Goal: Communication & Community: Answer question/provide support

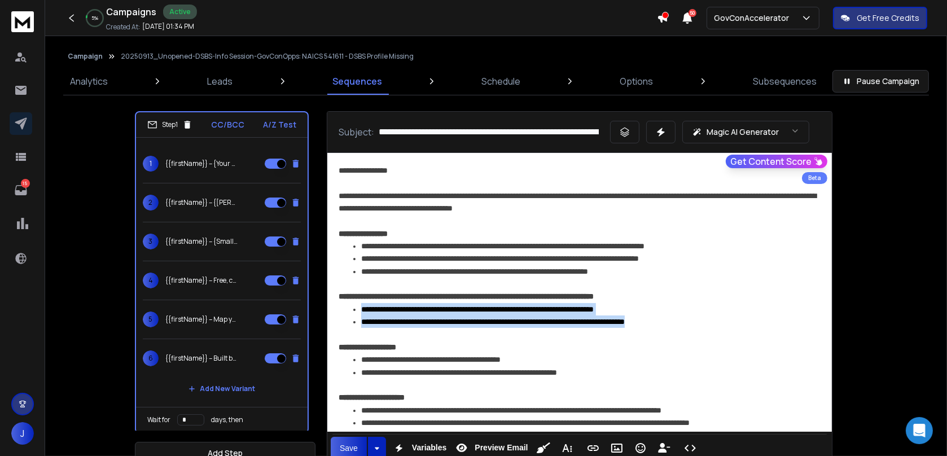
scroll to position [48, 0]
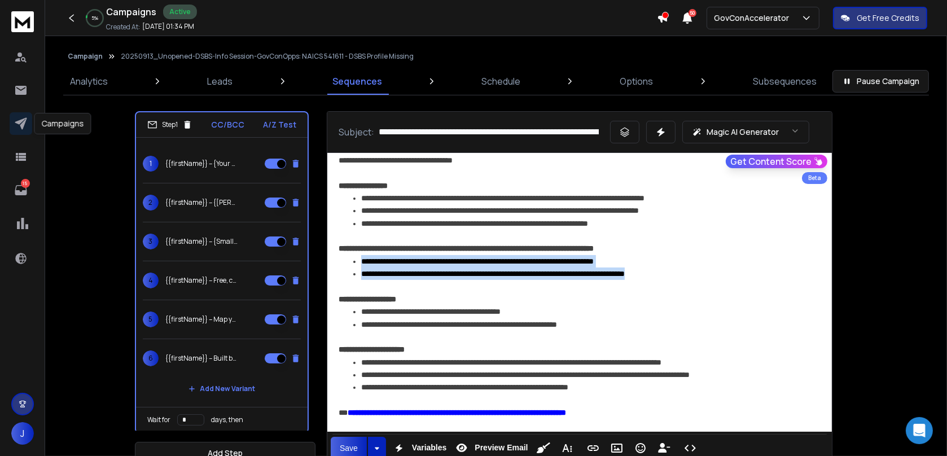
click at [21, 121] on icon at bounding box center [21, 123] width 12 height 12
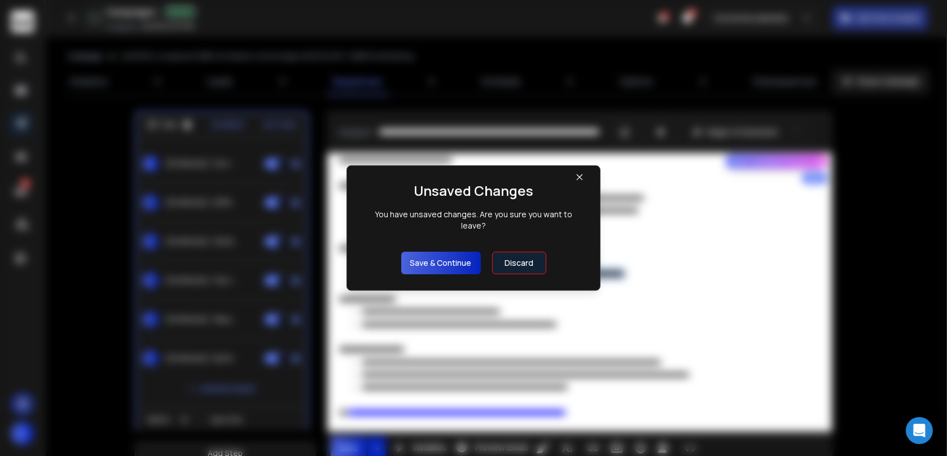
click at [522, 255] on button "Discard" at bounding box center [519, 263] width 54 height 23
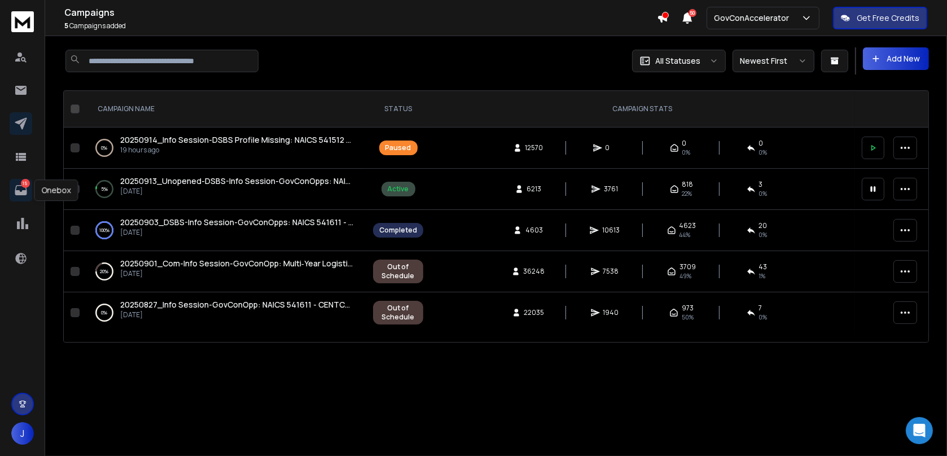
click at [25, 185] on p "15" at bounding box center [25, 183] width 9 height 9
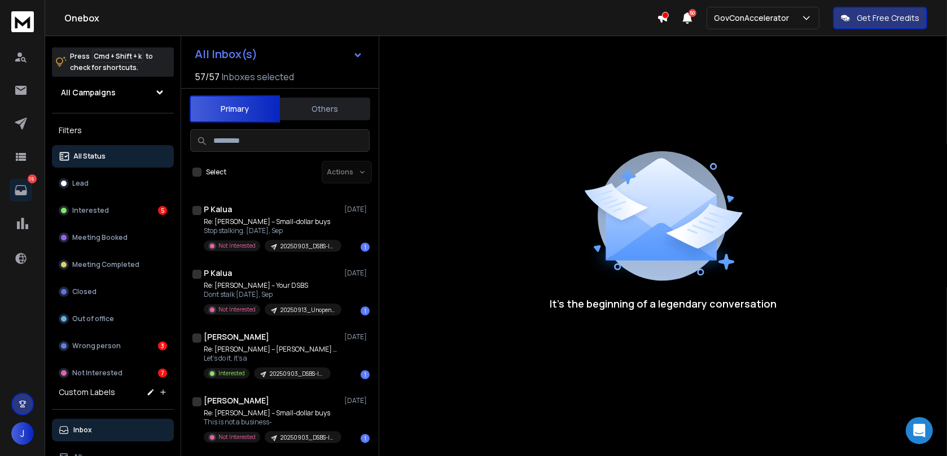
click at [21, 337] on div "15 J" at bounding box center [22, 228] width 45 height 456
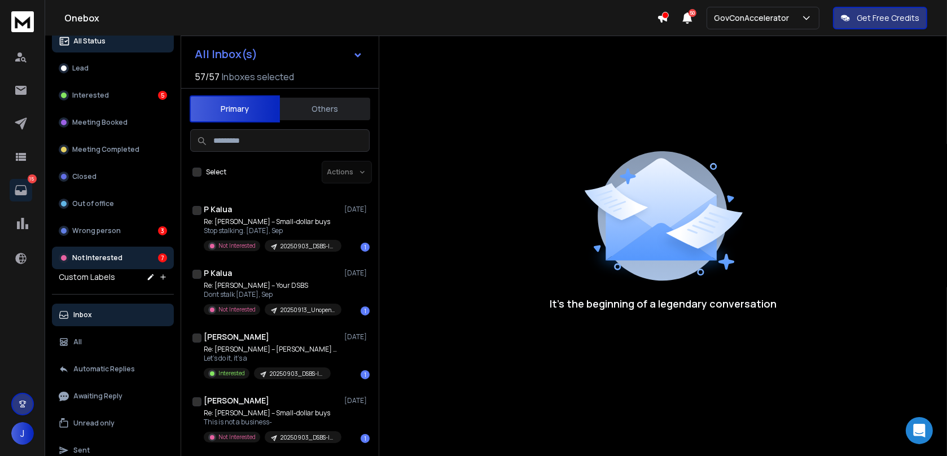
scroll to position [117, 0]
click at [89, 256] on p "Not Interested" at bounding box center [97, 256] width 50 height 9
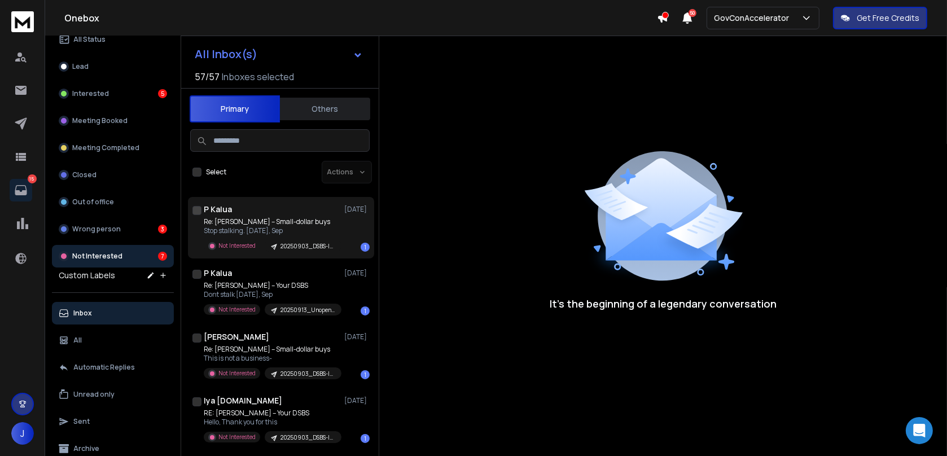
click at [317, 225] on p "Re: [PERSON_NAME] – Small-dollar buys" at bounding box center [271, 221] width 135 height 9
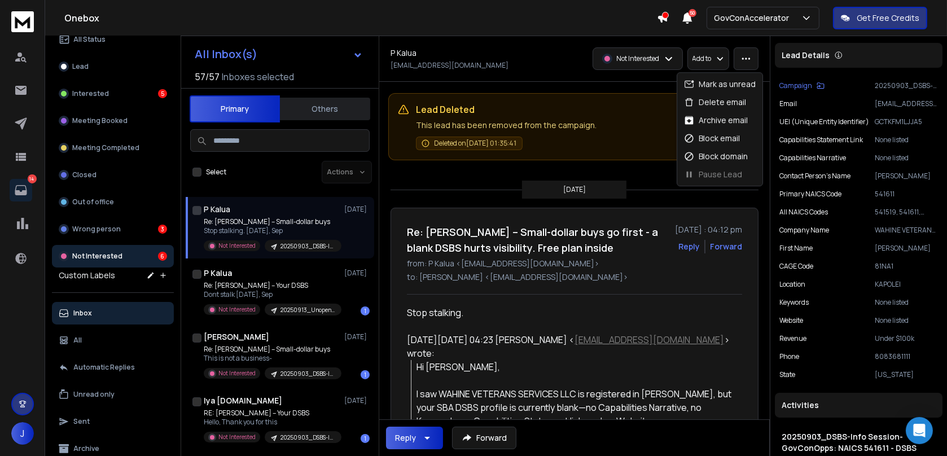
click at [750, 60] on icon "button" at bounding box center [746, 59] width 10 height 10
click at [725, 139] on div "Block email" at bounding box center [712, 138] width 56 height 11
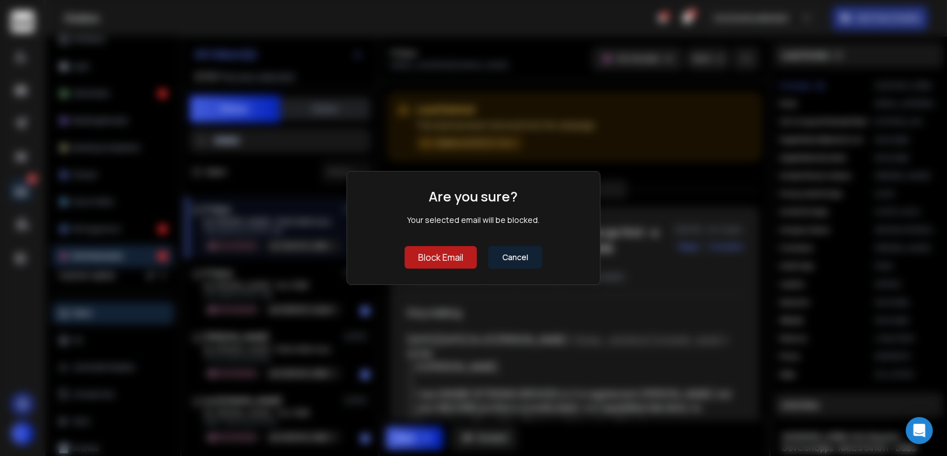
click at [440, 263] on button "Block Email" at bounding box center [441, 257] width 72 height 23
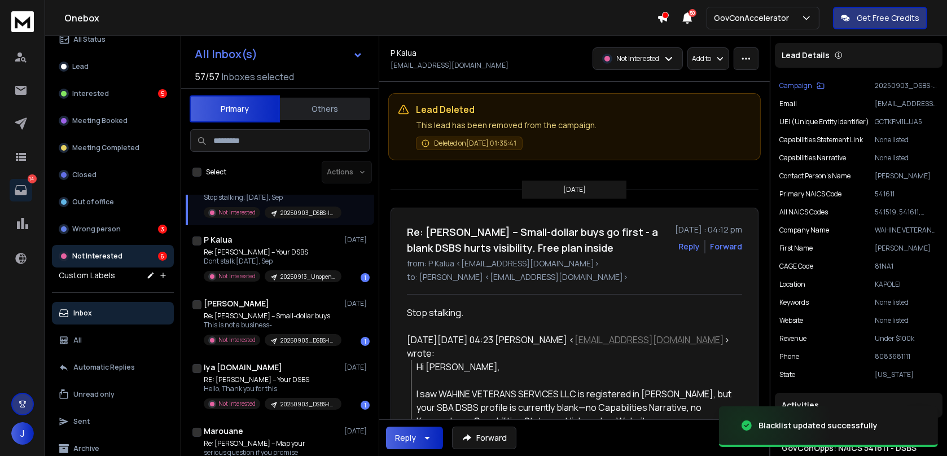
scroll to position [46, 0]
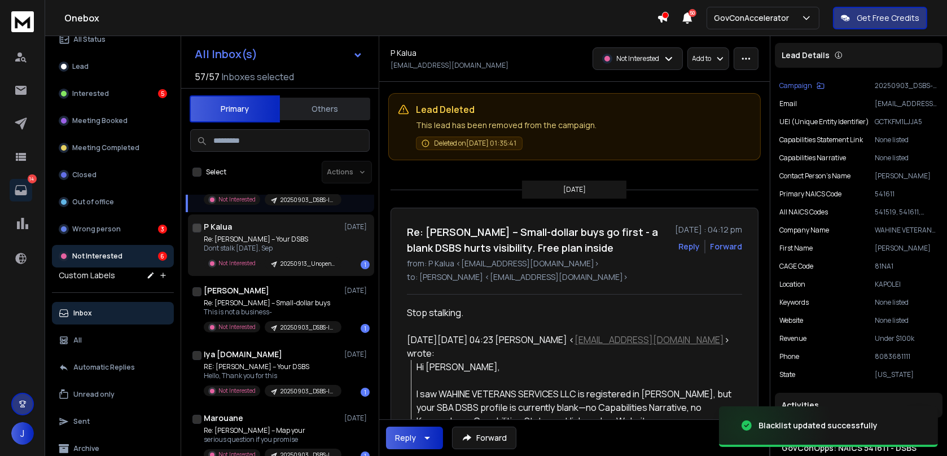
click at [294, 229] on div "P Kalua [DATE]" at bounding box center [287, 226] width 166 height 11
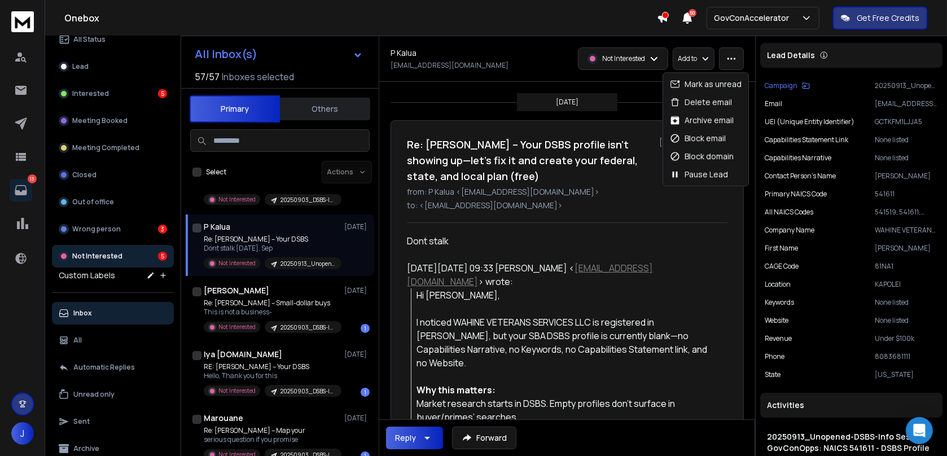
click at [741, 58] on button "button" at bounding box center [731, 58] width 25 height 23
click at [717, 139] on div "Block email" at bounding box center [698, 138] width 56 height 11
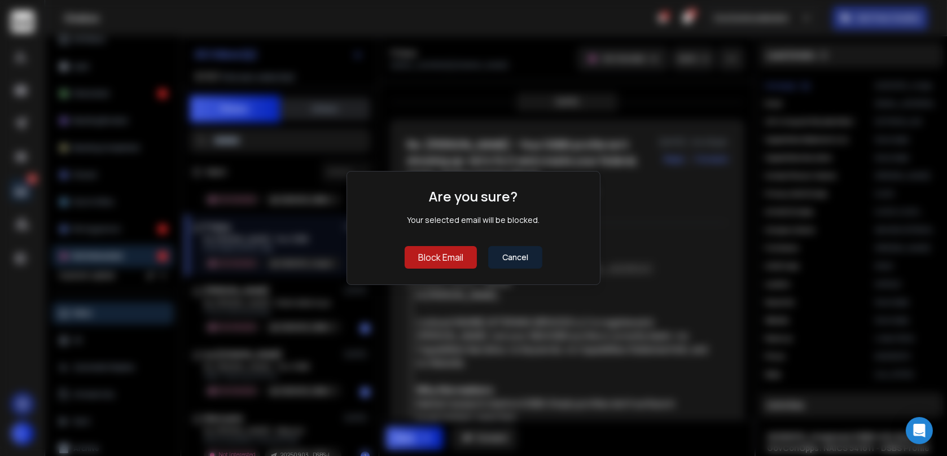
click at [439, 259] on button "Block Email" at bounding box center [441, 257] width 72 height 23
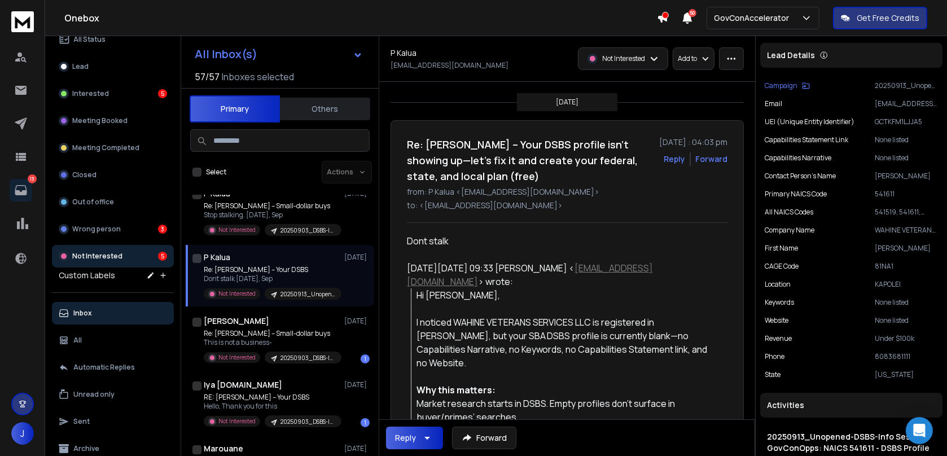
scroll to position [0, 0]
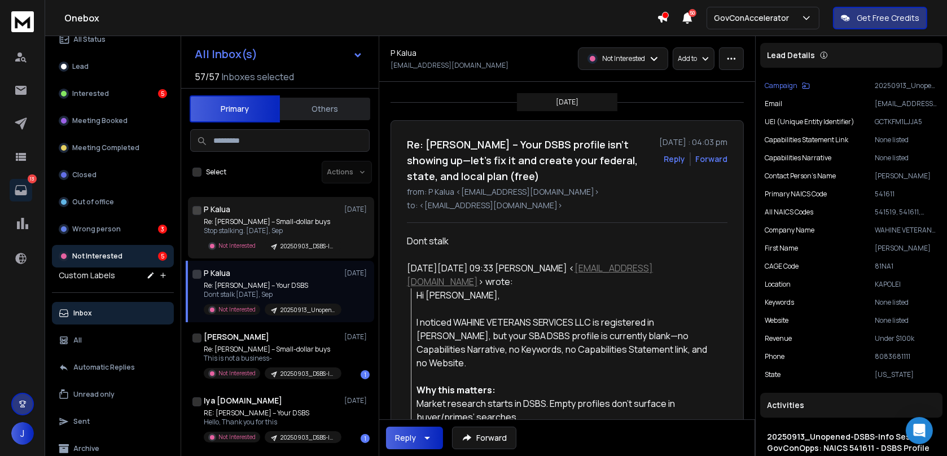
click at [313, 226] on p "Stop stalking. [DATE], Sep" at bounding box center [271, 230] width 135 height 9
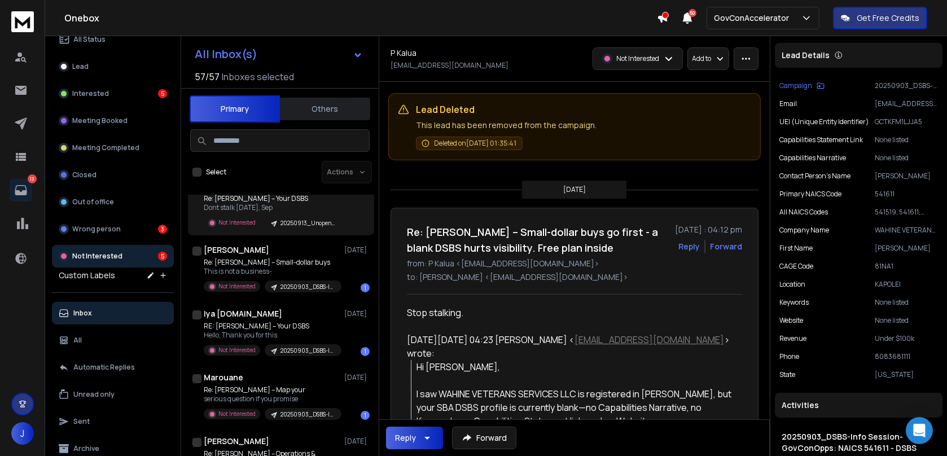
scroll to position [90, 0]
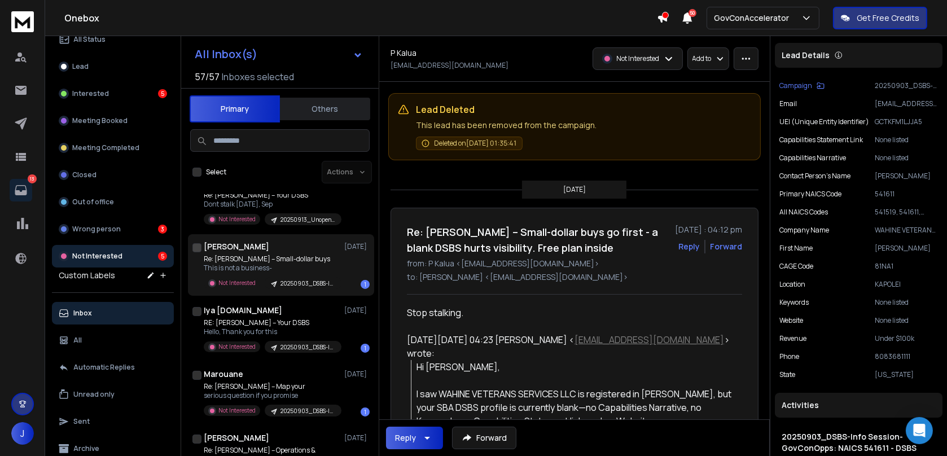
click at [309, 253] on div "[PERSON_NAME] [DATE] Re: [PERSON_NAME] – Small-dollar buys This is not a busine…" at bounding box center [287, 265] width 166 height 48
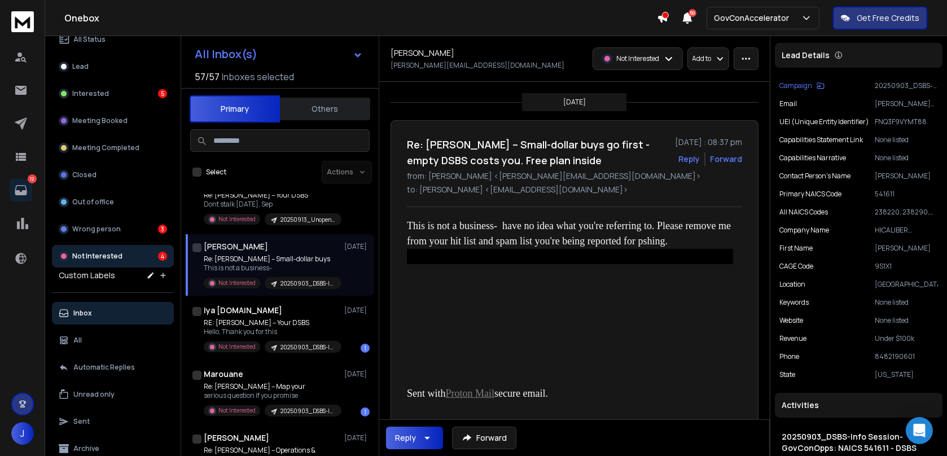
click at [751, 61] on icon "button" at bounding box center [746, 59] width 10 height 10
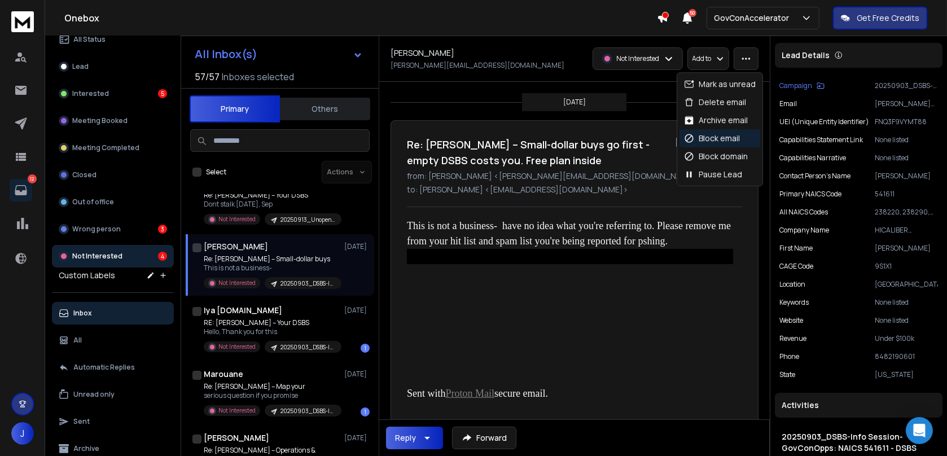
click at [728, 139] on div "Block email" at bounding box center [712, 138] width 56 height 11
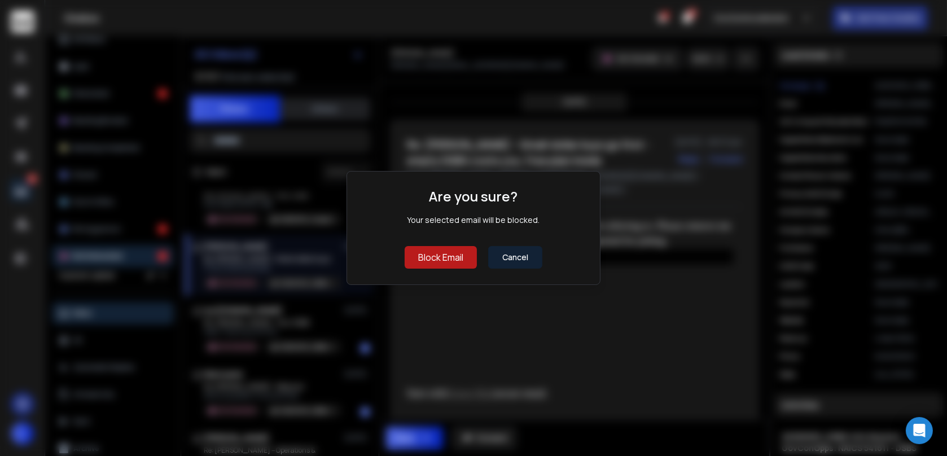
click at [434, 257] on button "Block Email" at bounding box center [441, 257] width 72 height 23
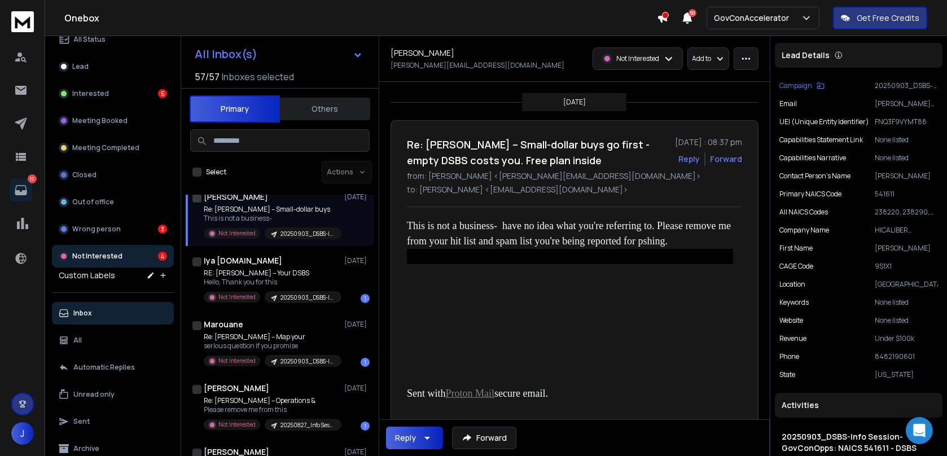
scroll to position [139, 0]
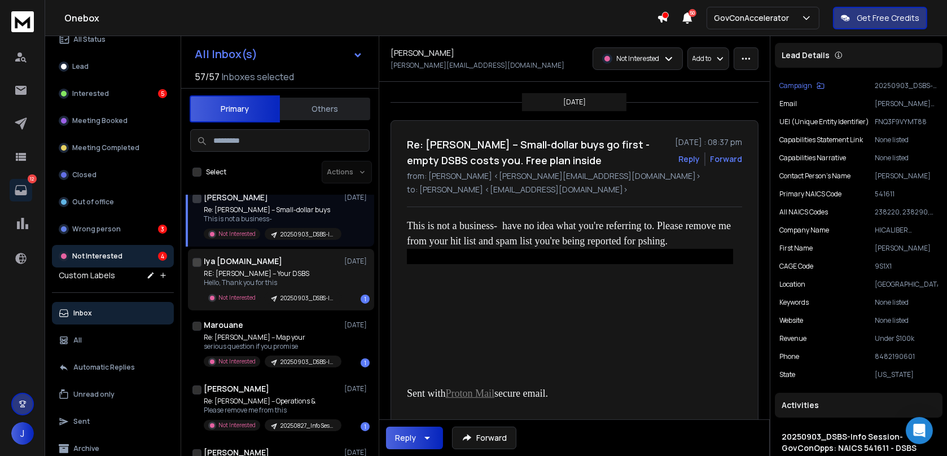
click at [295, 276] on p "RE: [PERSON_NAME] – Your DSBS" at bounding box center [271, 273] width 135 height 9
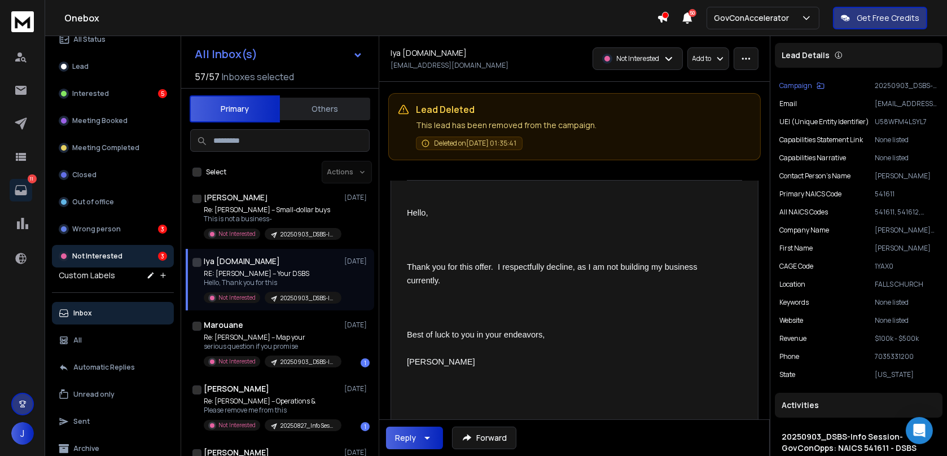
scroll to position [131, 0]
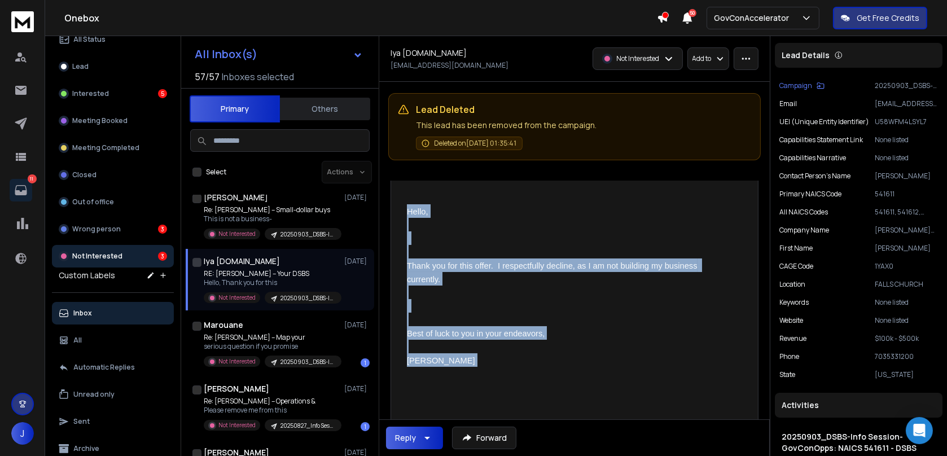
drag, startPoint x: 487, startPoint y: 369, endPoint x: 403, endPoint y: 211, distance: 179.1
copy div "Hello, Thank you for this offer. I respectfully decline, as I am not building m…"
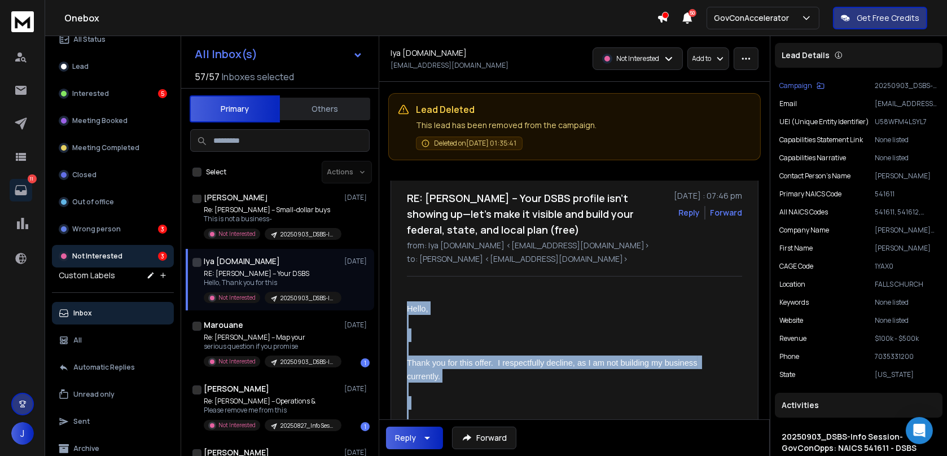
scroll to position [33, 0]
click at [471, 304] on p "Hello," at bounding box center [570, 310] width 326 height 14
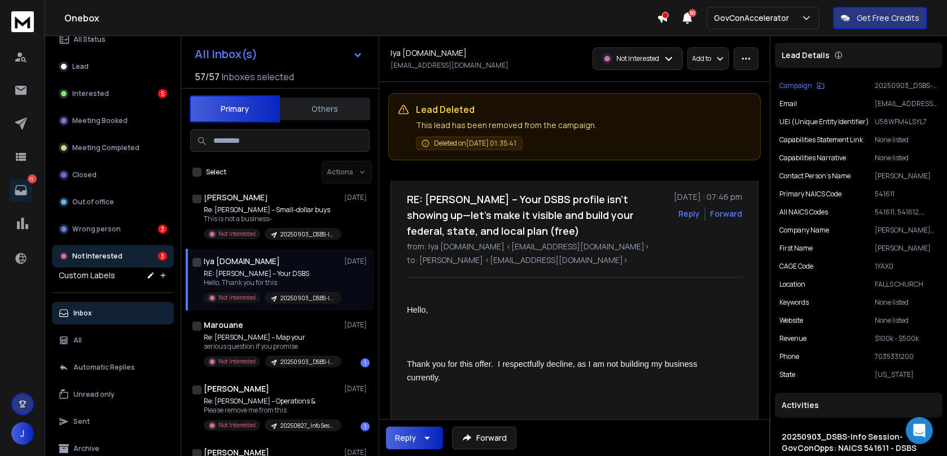
drag, startPoint x: 471, startPoint y: 301, endPoint x: 454, endPoint y: 276, distance: 30.2
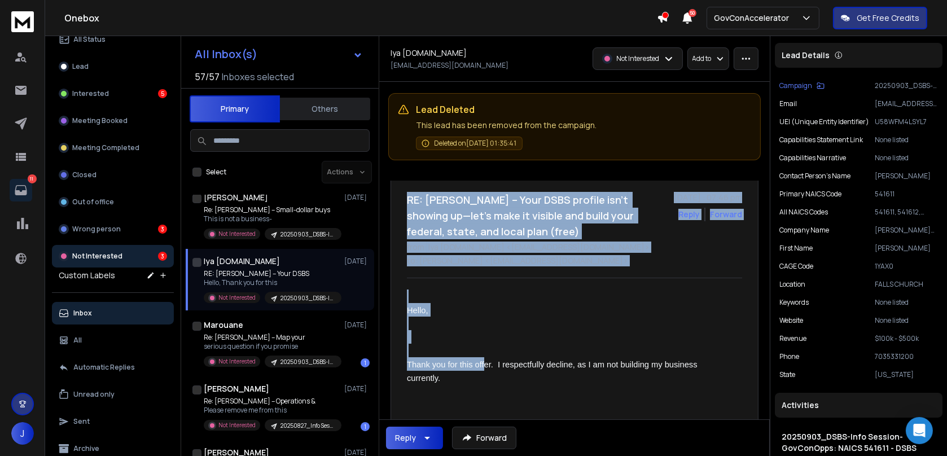
drag, startPoint x: 406, startPoint y: 202, endPoint x: 485, endPoint y: 358, distance: 175.5
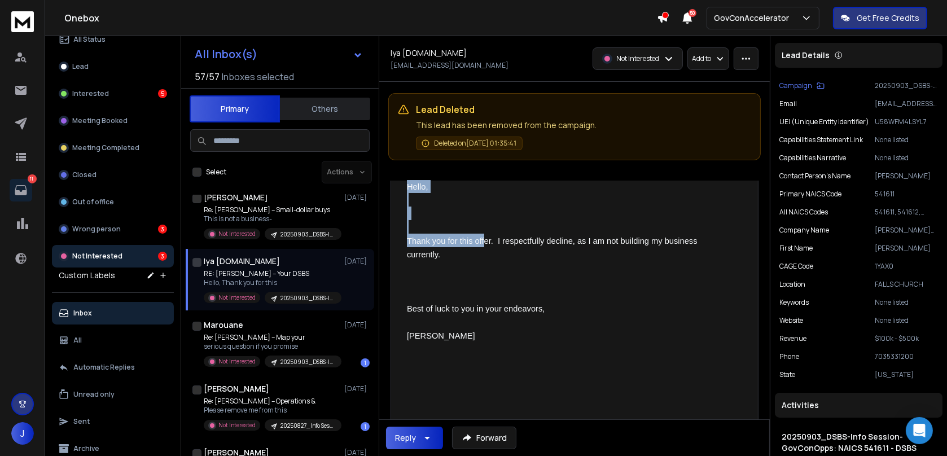
scroll to position [160, 0]
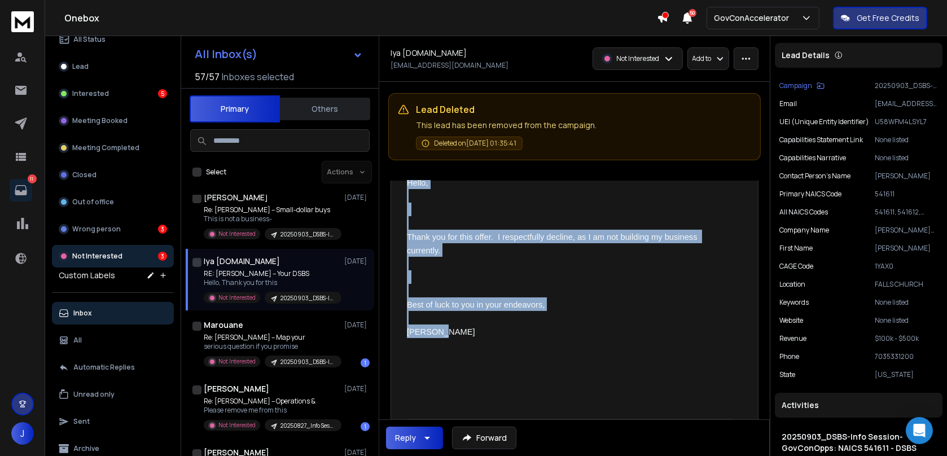
click at [460, 329] on p "[PERSON_NAME]" at bounding box center [570, 332] width 326 height 14
copy div "RE: [PERSON_NAME] – Your DSBS profile isn’t showing up—let’s make it visible an…"
click at [608, 326] on p "[PERSON_NAME]" at bounding box center [570, 332] width 326 height 14
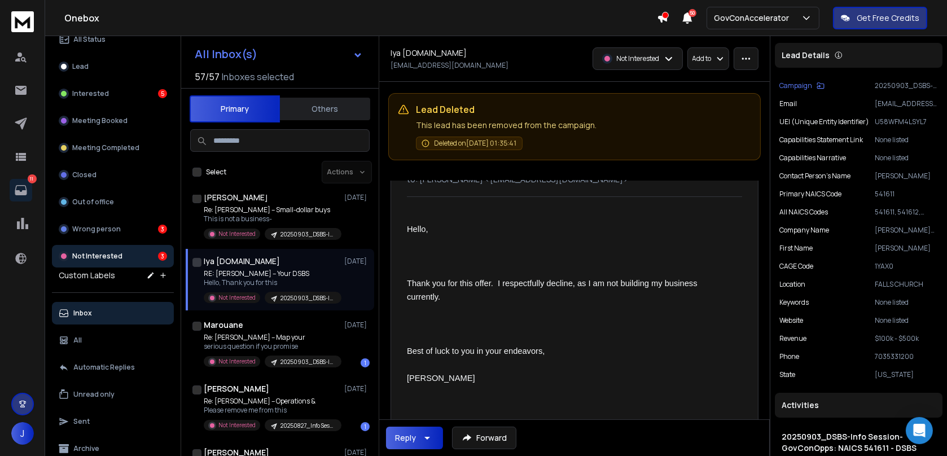
scroll to position [114, 0]
click at [421, 377] on span "[PERSON_NAME]" at bounding box center [441, 377] width 68 height 9
copy span "[PERSON_NAME]"
click at [404, 441] on div "Reply" at bounding box center [405, 437] width 21 height 11
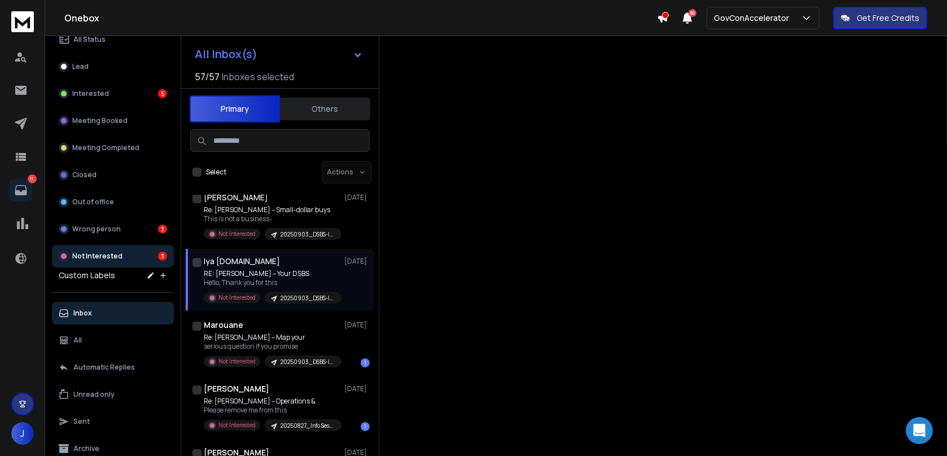
scroll to position [0, 0]
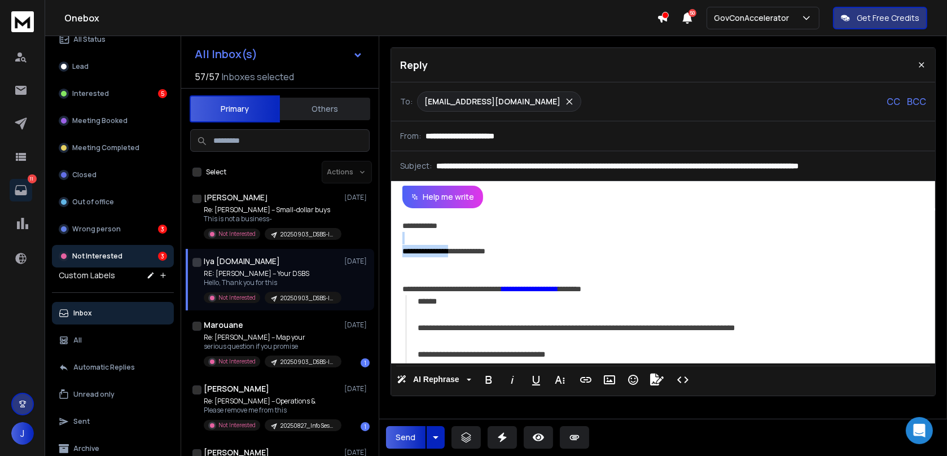
drag, startPoint x: 490, startPoint y: 246, endPoint x: 461, endPoint y: 249, distance: 28.9
click at [461, 249] on div "**********" at bounding box center [663, 285] width 544 height 155
click at [460, 250] on div "**********" at bounding box center [662, 251] width 518 height 12
drag, startPoint x: 451, startPoint y: 254, endPoint x: 521, endPoint y: 252, distance: 70.0
click at [521, 252] on div "**********" at bounding box center [662, 251] width 518 height 12
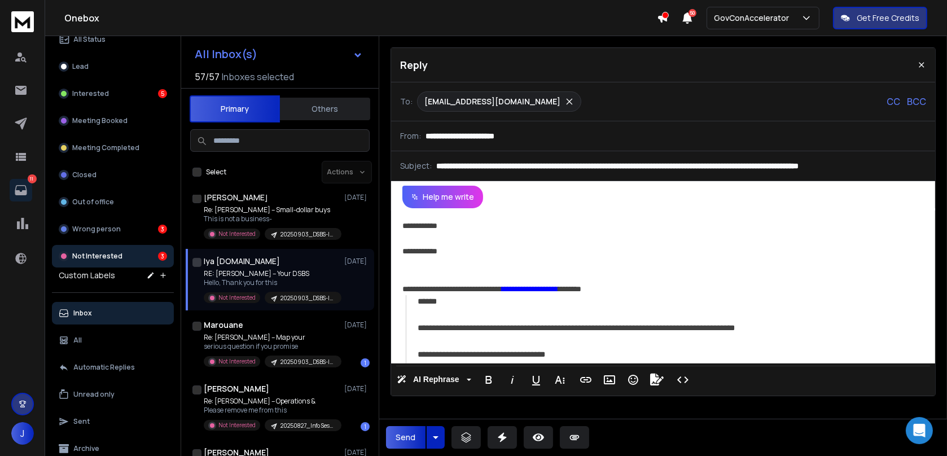
click at [476, 251] on div "**********" at bounding box center [662, 251] width 518 height 12
click at [465, 253] on div "**********" at bounding box center [662, 251] width 518 height 12
click at [466, 253] on div "**********" at bounding box center [662, 251] width 518 height 12
